Goal: Task Accomplishment & Management: Manage account settings

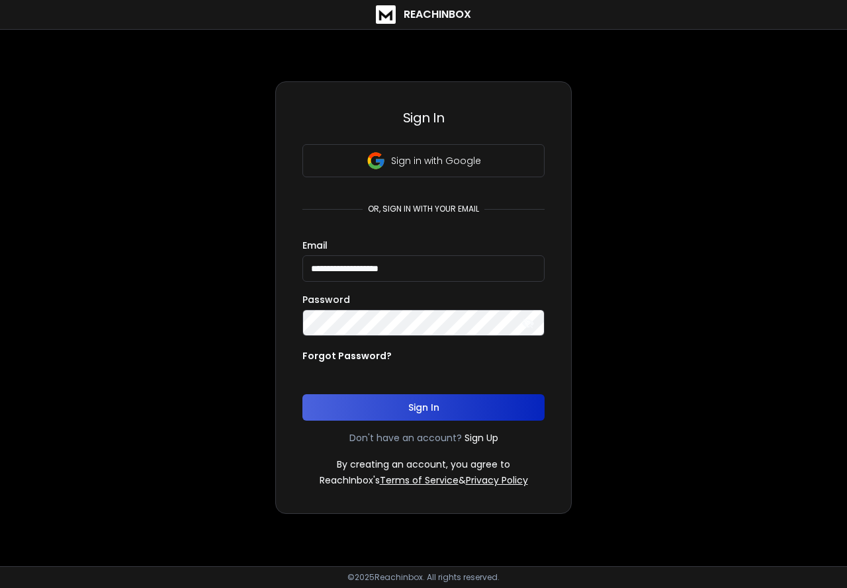
click at [424, 410] on button "Sign In" at bounding box center [424, 408] width 242 height 26
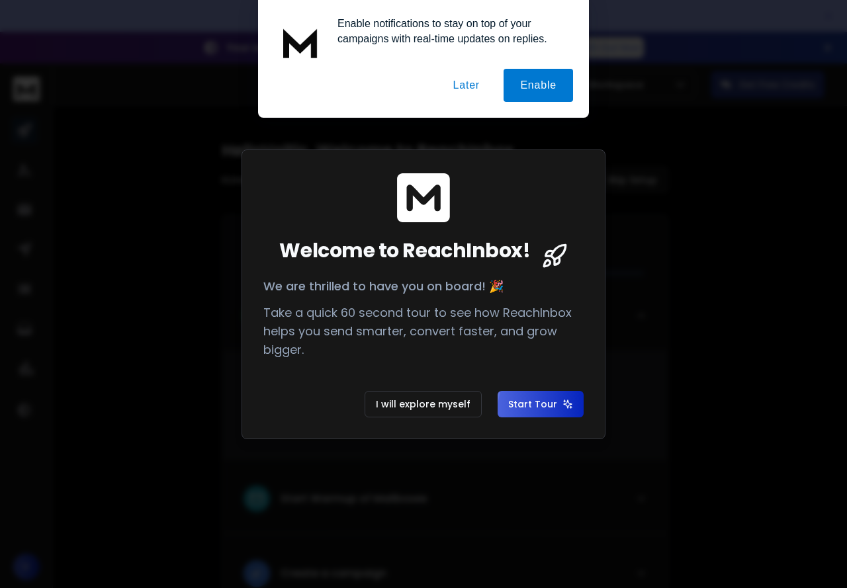
click at [480, 90] on button "Later" at bounding box center [466, 85] width 60 height 33
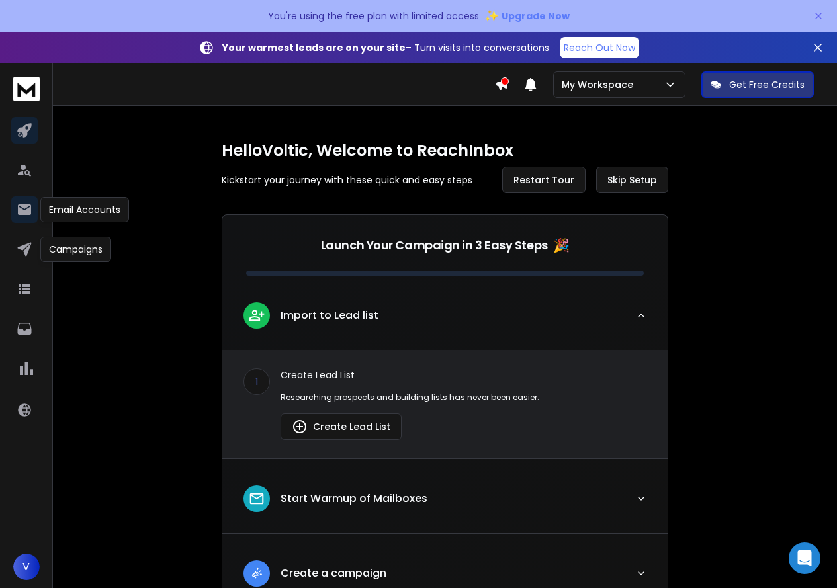
click at [17, 204] on icon at bounding box center [25, 210] width 16 height 16
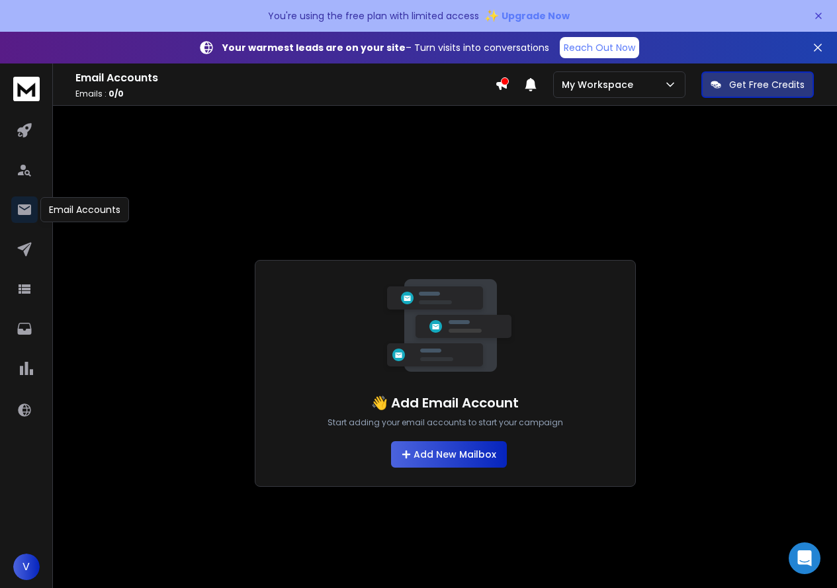
click at [820, 14] on icon "Close notification" at bounding box center [819, 16] width 11 height 11
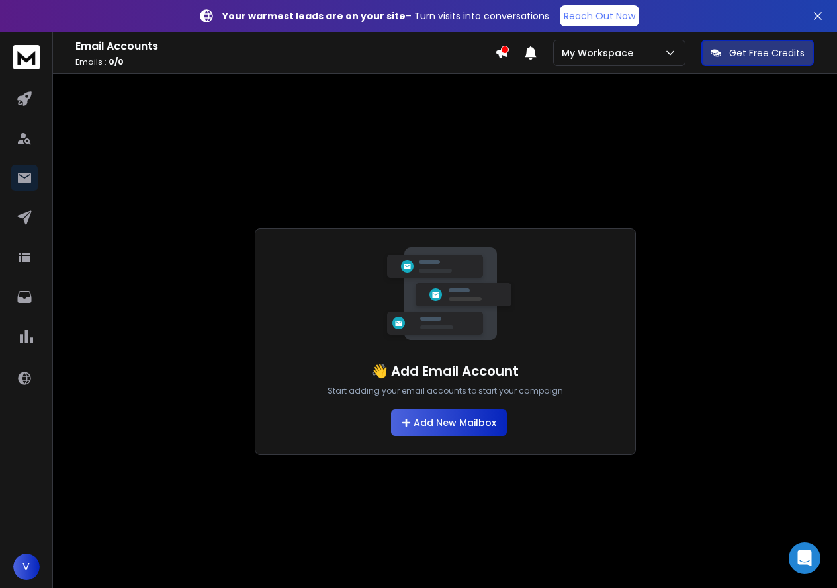
click at [820, 14] on icon at bounding box center [818, 16] width 8 height 8
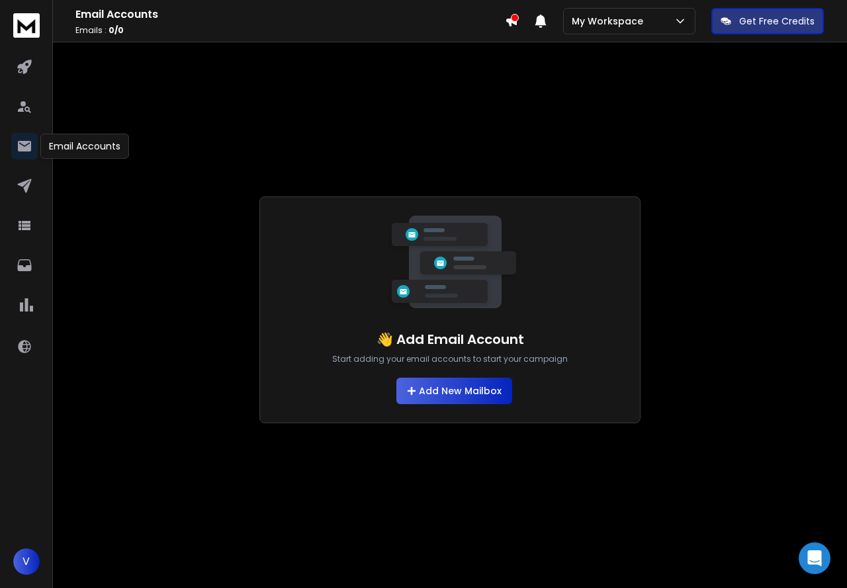
click at [19, 140] on icon at bounding box center [25, 146] width 16 height 16
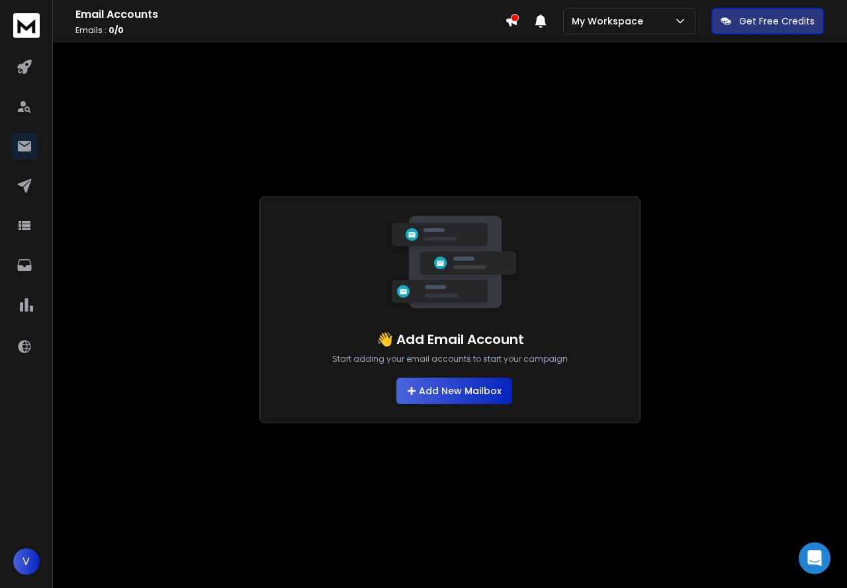
click at [19, 140] on icon at bounding box center [25, 146] width 16 height 16
drag, startPoint x: 19, startPoint y: 140, endPoint x: 34, endPoint y: 140, distance: 15.9
click at [34, 140] on link at bounding box center [24, 146] width 26 height 26
click at [651, 21] on div "My Workspace" at bounding box center [629, 21] width 115 height 13
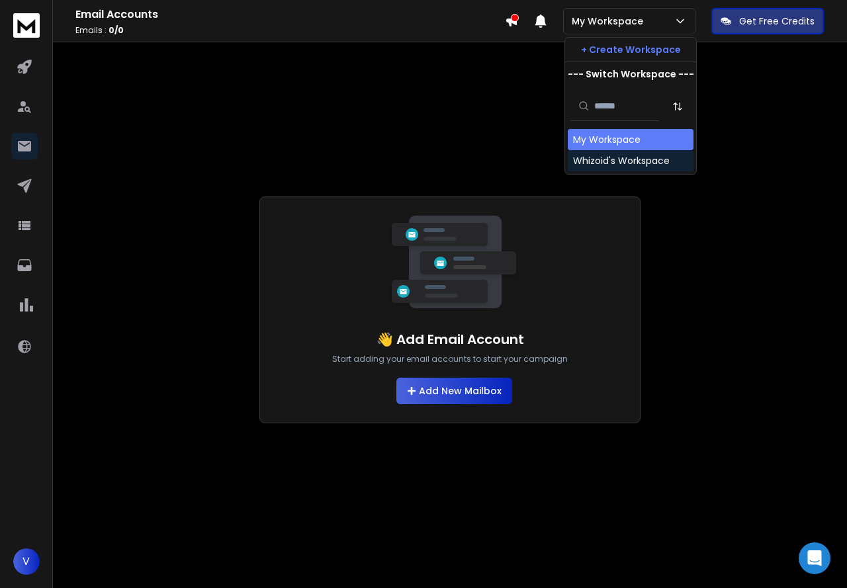
click at [630, 156] on div "Whizoid's Workspace" at bounding box center [621, 160] width 97 height 13
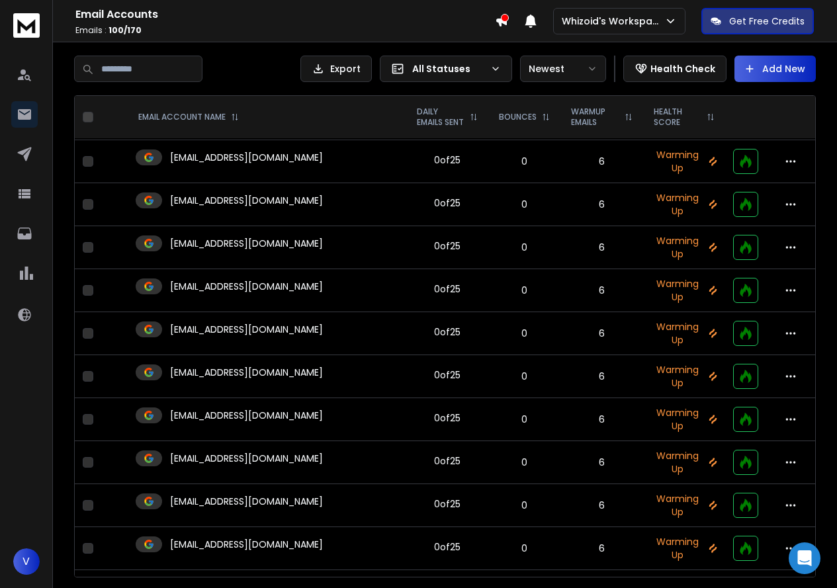
scroll to position [2705, 0]
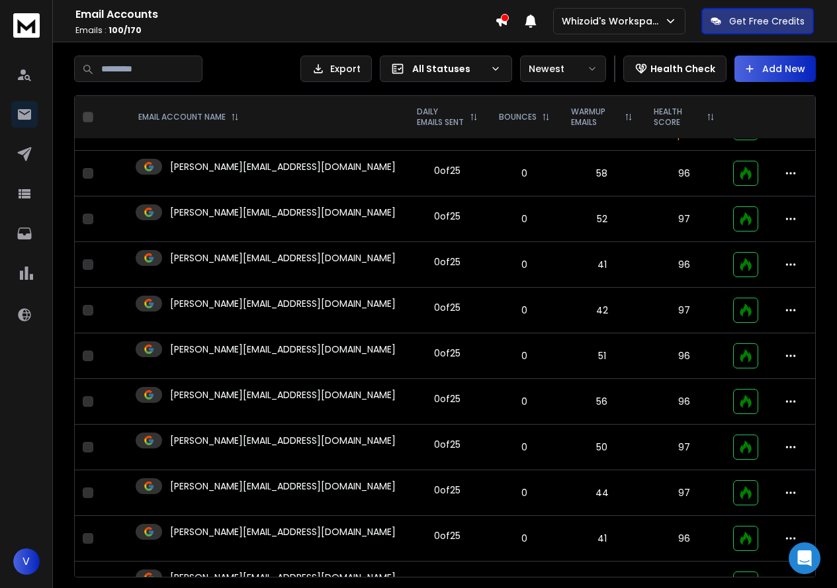
click at [217, 434] on p "udit@justneonmedia.com" at bounding box center [283, 440] width 226 height 13
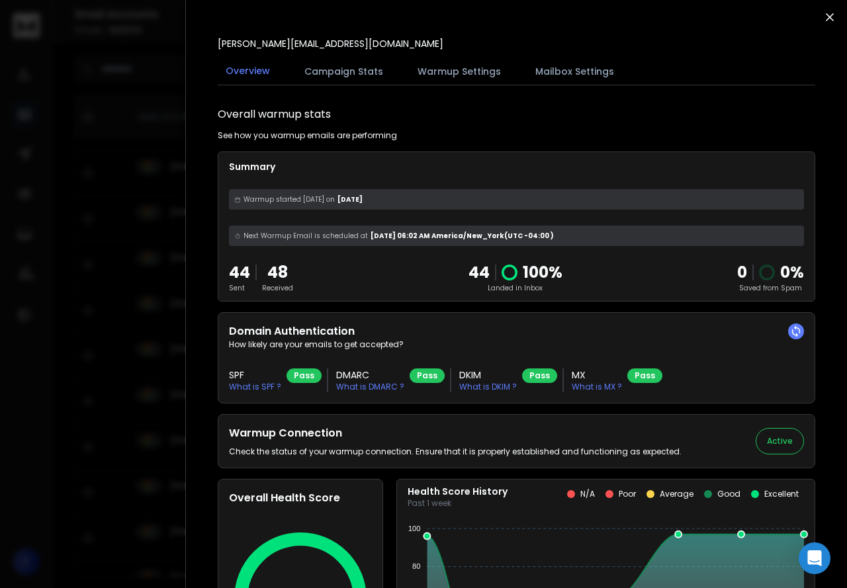
click at [827, 18] on icon "button" at bounding box center [830, 17] width 7 height 7
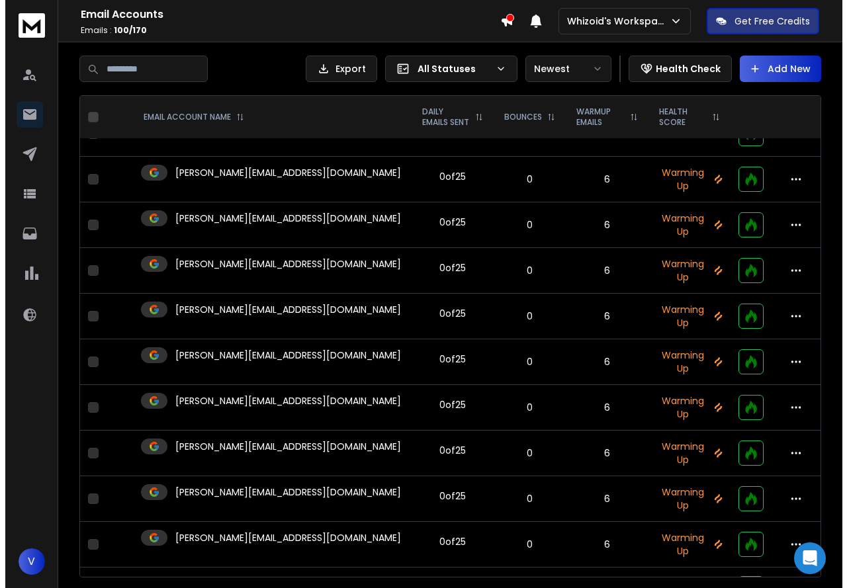
scroll to position [2014, 0]
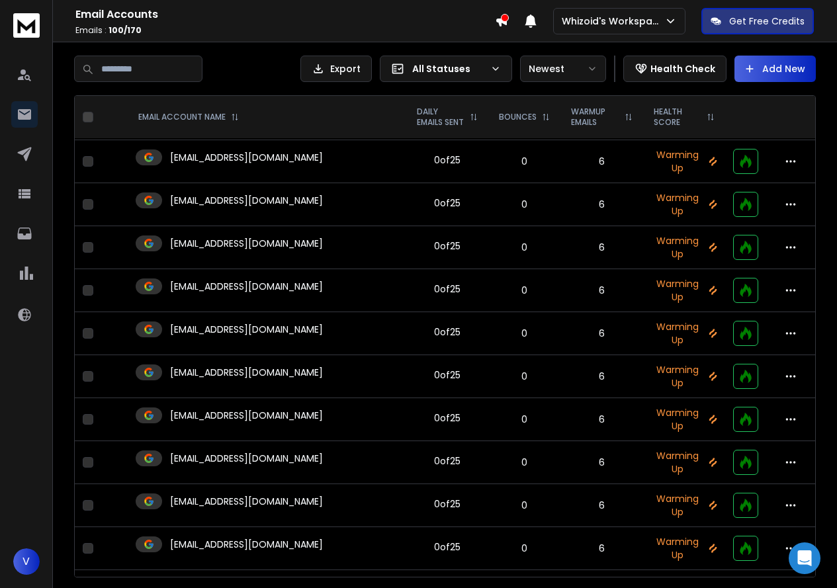
click at [198, 409] on p "sani.s@justneonmedia.com" at bounding box center [246, 415] width 153 height 13
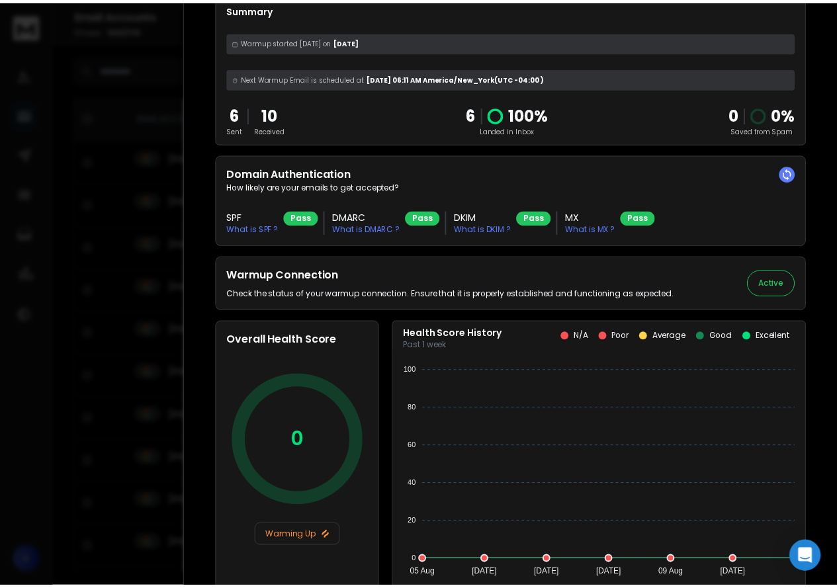
scroll to position [309, 0]
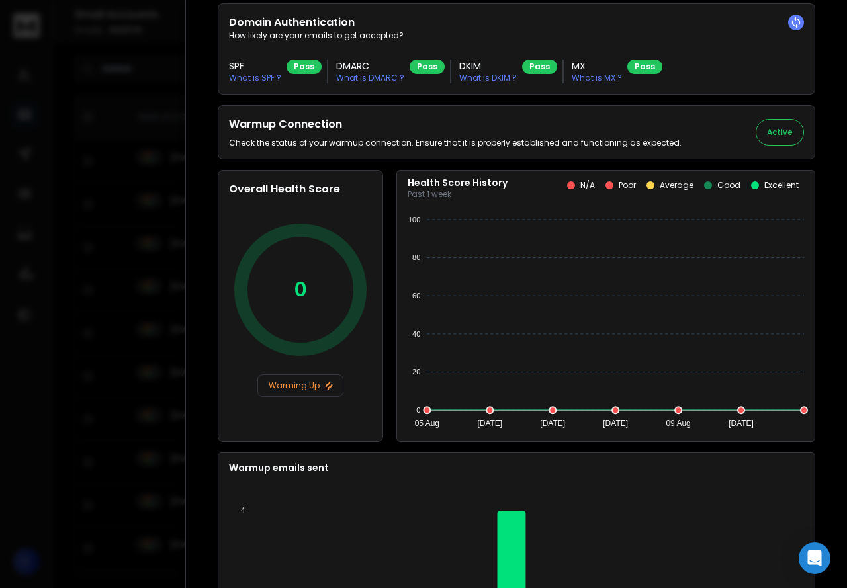
click at [810, 62] on div "Domain Authentication How likely are your emails to get accepted? SPF What is S…" at bounding box center [517, 48] width 598 height 91
click at [70, 126] on div at bounding box center [423, 294] width 847 height 588
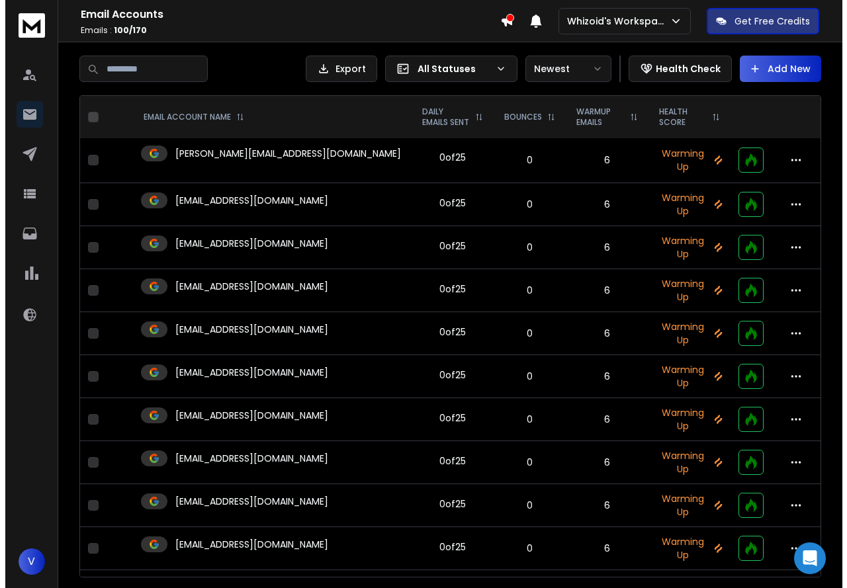
scroll to position [2490, 0]
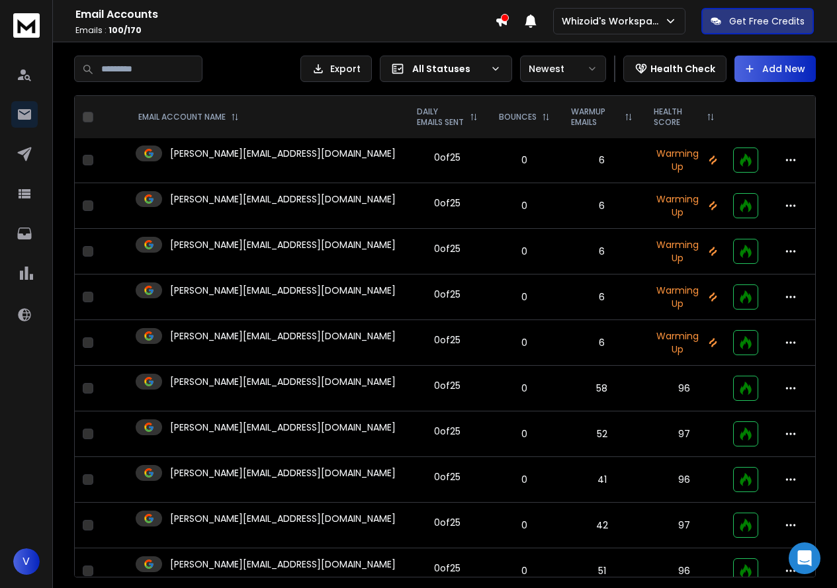
click at [217, 421] on p "udit@useneonmedia.com" at bounding box center [283, 427] width 226 height 13
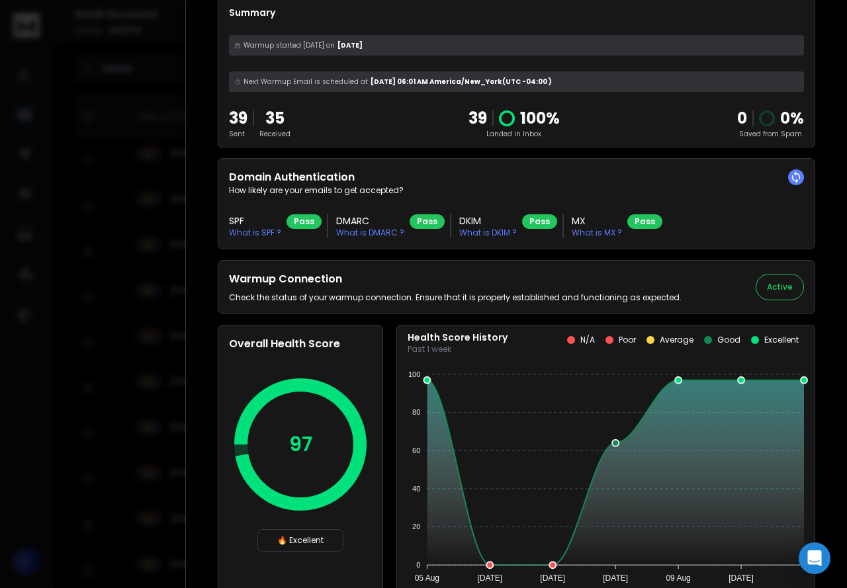
scroll to position [0, 0]
